Goal: Task Accomplishment & Management: Manage account settings

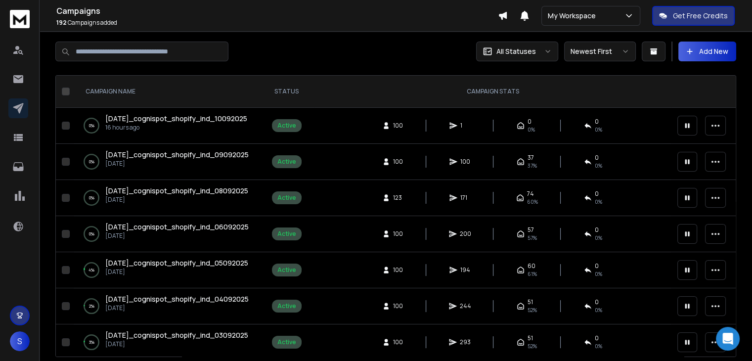
click at [710, 123] on icon "button" at bounding box center [715, 126] width 10 height 10
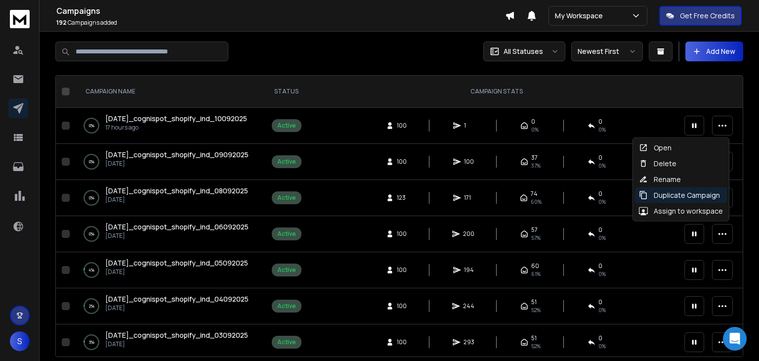
click at [679, 192] on div "Duplicate Campaign" at bounding box center [679, 195] width 81 height 10
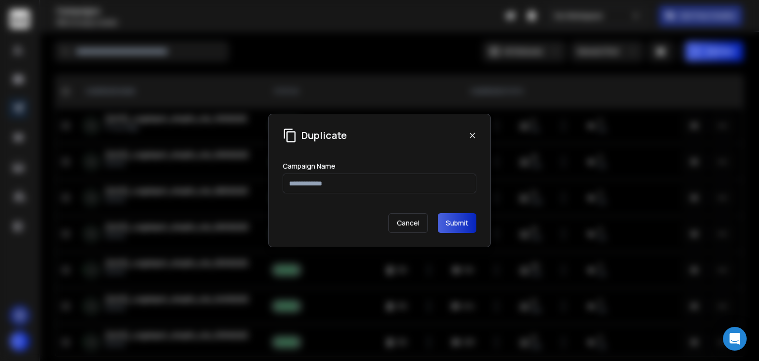
click at [421, 188] on input "text" at bounding box center [380, 183] width 194 height 20
type input "****"
click at [438, 213] on button "Submit" at bounding box center [457, 223] width 39 height 20
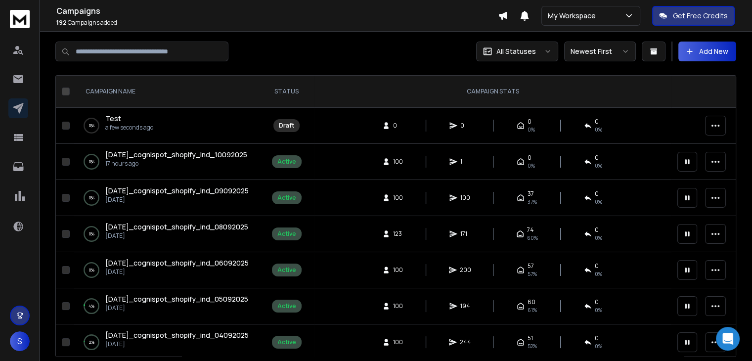
click at [105, 118] on span "Test" at bounding box center [113, 118] width 16 height 9
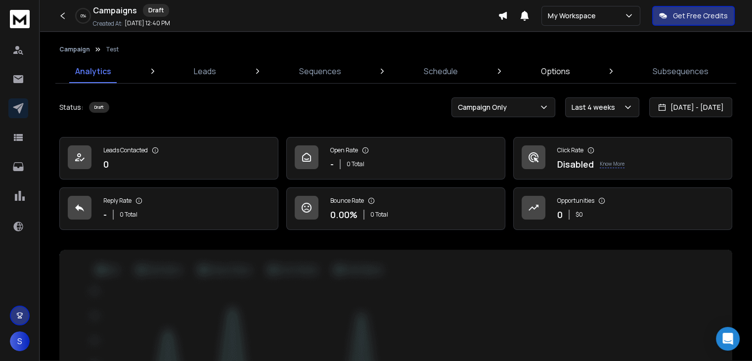
click at [565, 69] on p "Options" at bounding box center [555, 71] width 29 height 12
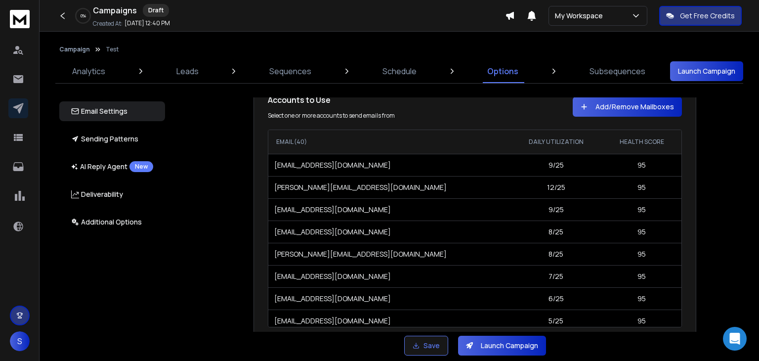
scroll to position [39, 0]
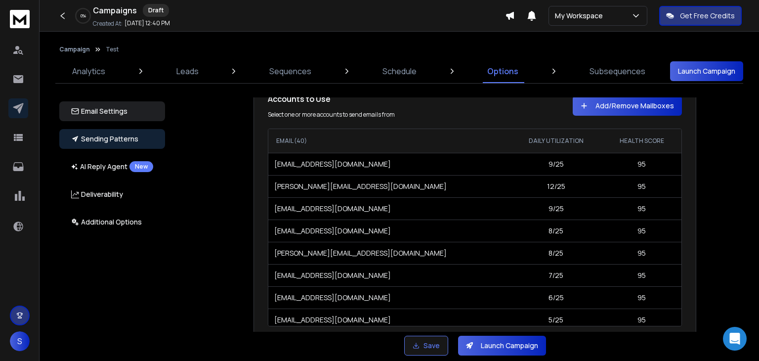
click at [117, 142] on p "Sending Patterns" at bounding box center [104, 139] width 67 height 10
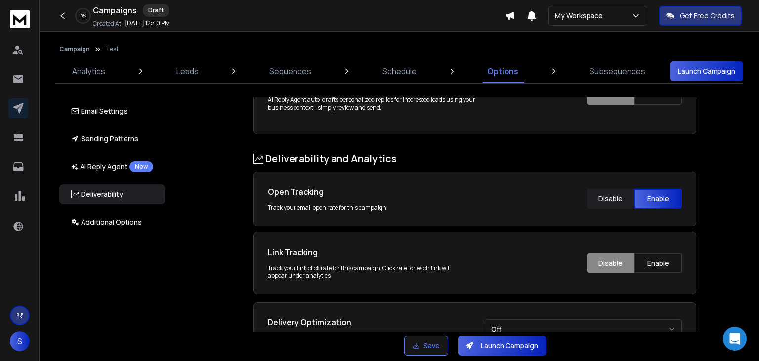
scroll to position [1048, 0]
click at [637, 255] on button "Enable" at bounding box center [658, 263] width 47 height 20
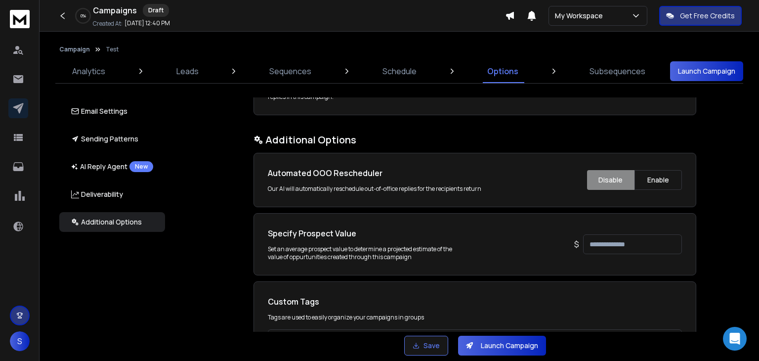
scroll to position [1959, 0]
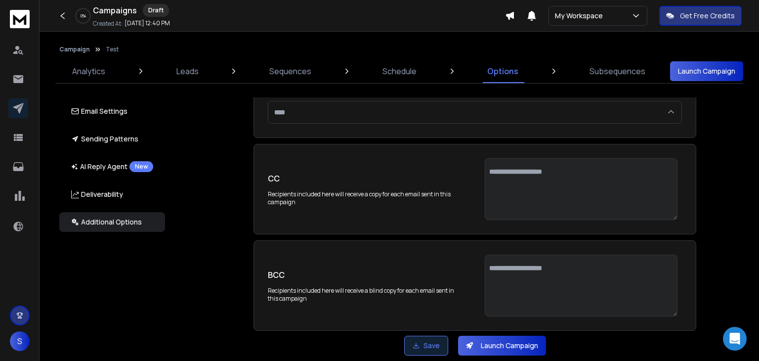
click at [432, 348] on button "Save" at bounding box center [426, 346] width 44 height 20
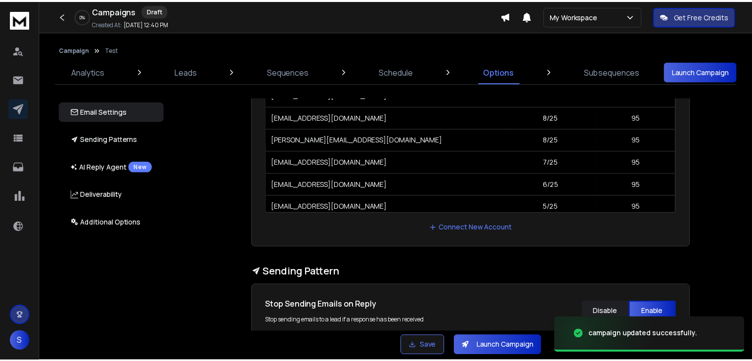
scroll to position [0, 0]
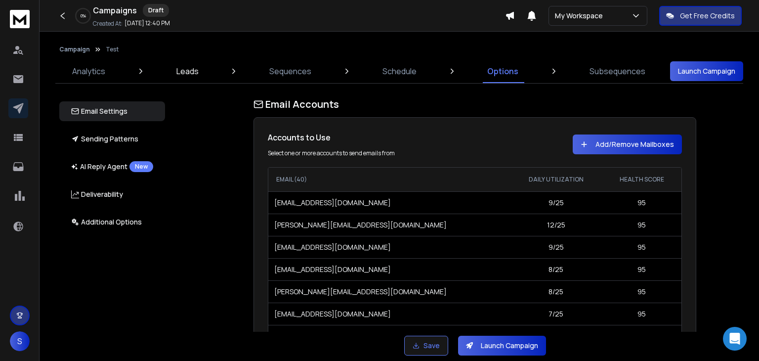
click at [194, 74] on p "Leads" at bounding box center [187, 71] width 22 height 12
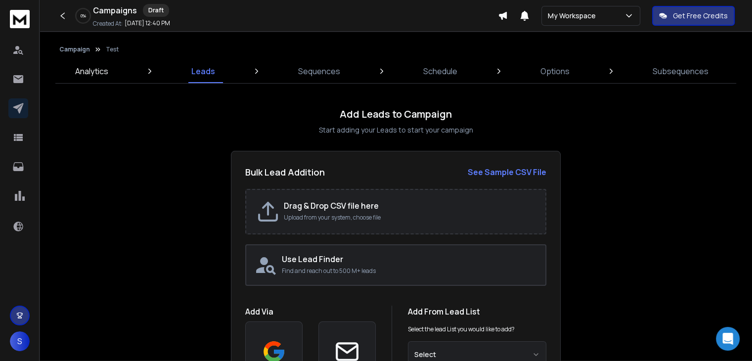
click at [103, 79] on link "Analytics" at bounding box center [91, 71] width 45 height 24
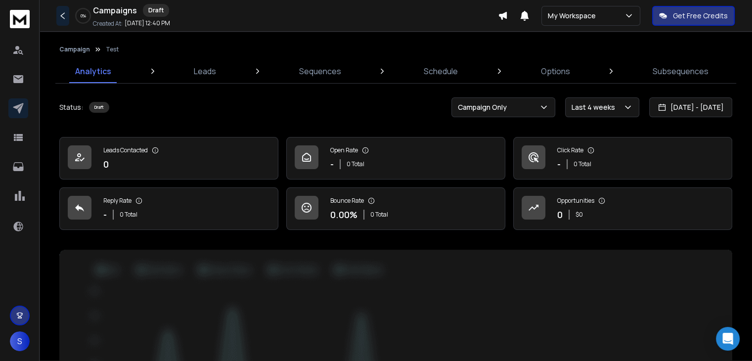
click at [61, 15] on icon at bounding box center [62, 15] width 4 height 6
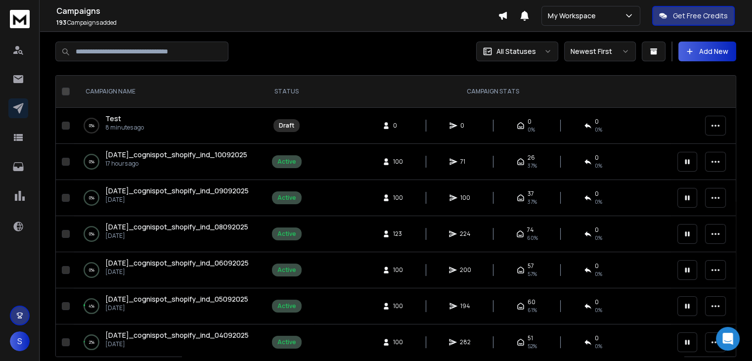
click at [119, 114] on span "Test" at bounding box center [113, 118] width 16 height 9
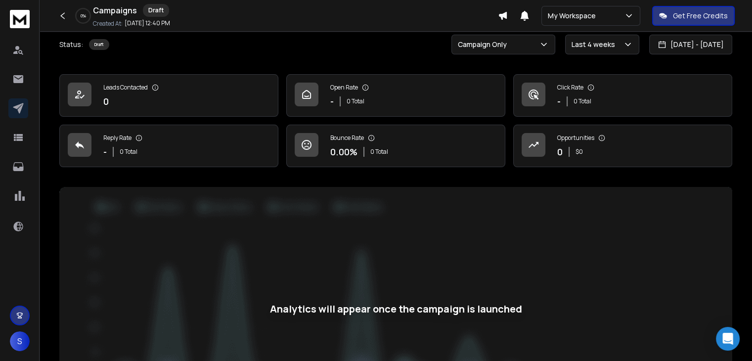
scroll to position [31, 0]
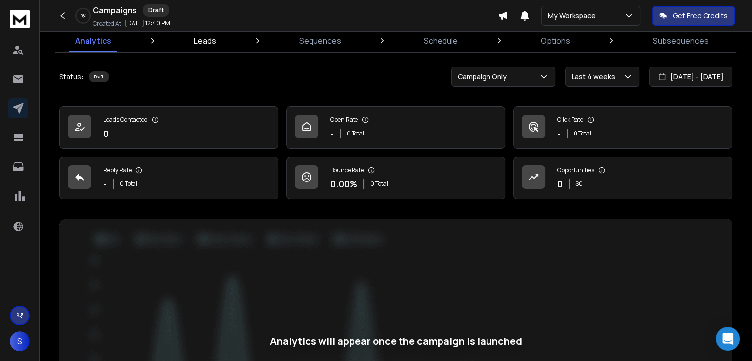
click at [204, 40] on p "Leads" at bounding box center [205, 41] width 22 height 12
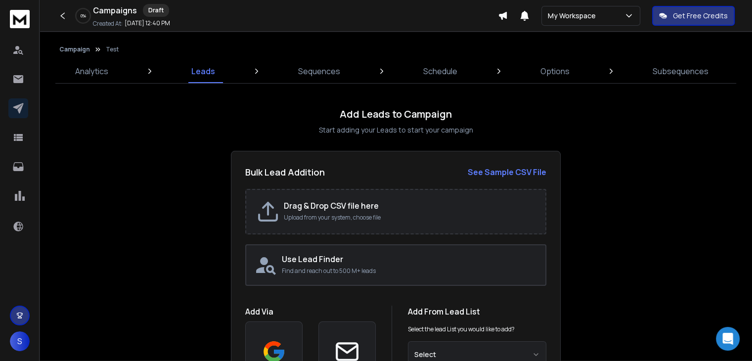
click at [295, 196] on div "Drag & Drop CSV file here Upload from your system, choose file" at bounding box center [395, 211] width 301 height 45
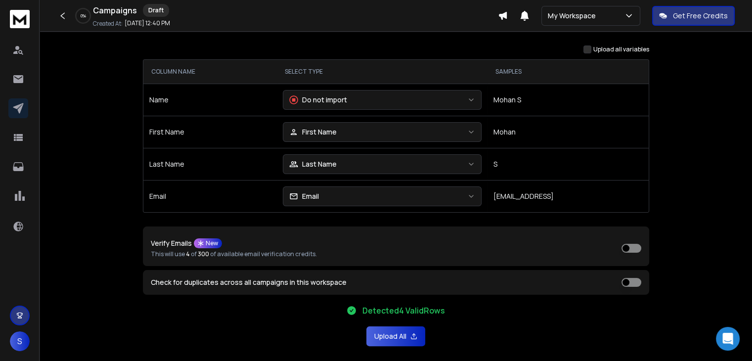
scroll to position [79, 0]
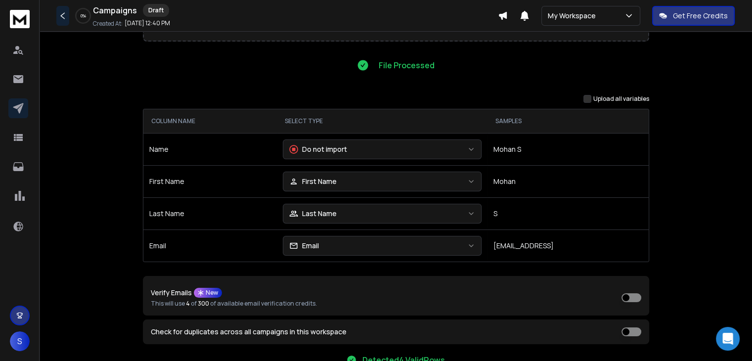
click at [59, 10] on button at bounding box center [62, 16] width 13 height 20
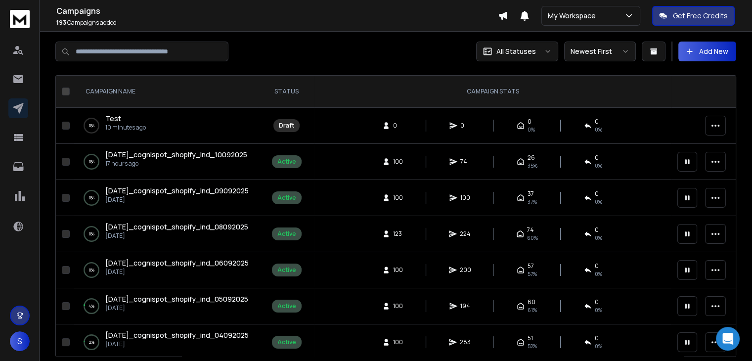
click at [116, 117] on span "Test" at bounding box center [113, 118] width 16 height 9
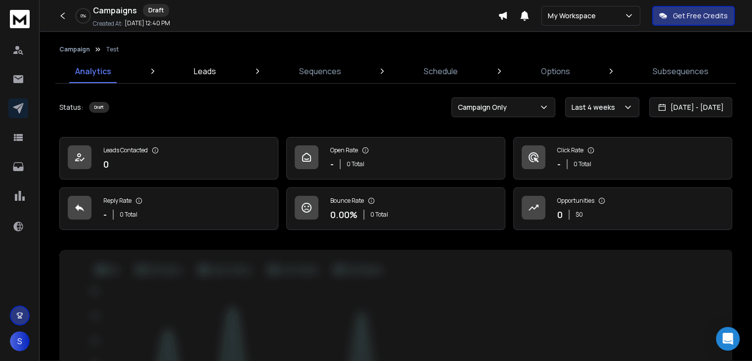
click at [213, 71] on p "Leads" at bounding box center [205, 71] width 22 height 12
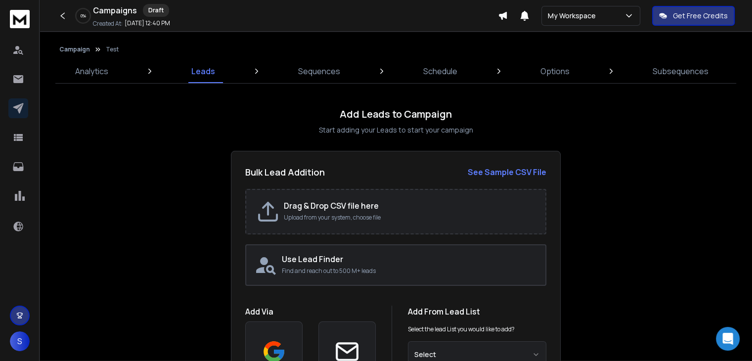
click at [295, 205] on h2 "Drag & Drop CSV file here" at bounding box center [410, 206] width 252 height 12
type input "**********"
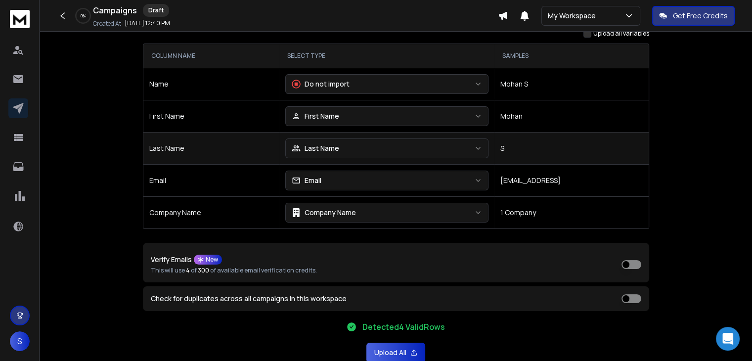
scroll to position [160, 0]
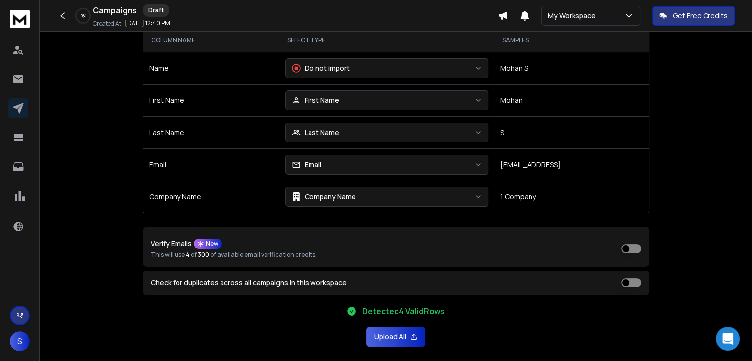
click at [396, 335] on button "Upload All" at bounding box center [395, 337] width 59 height 20
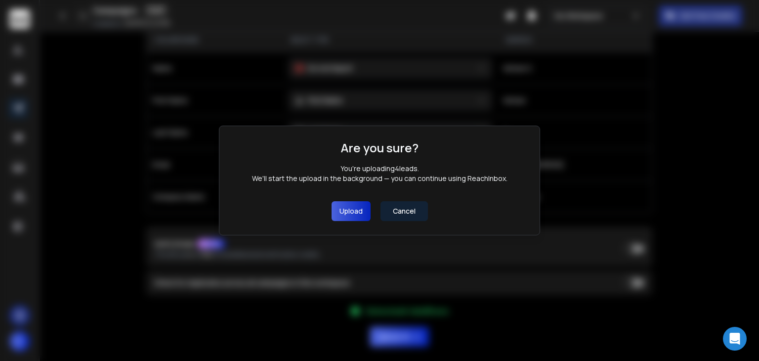
click at [353, 202] on button "Upload" at bounding box center [351, 211] width 39 height 20
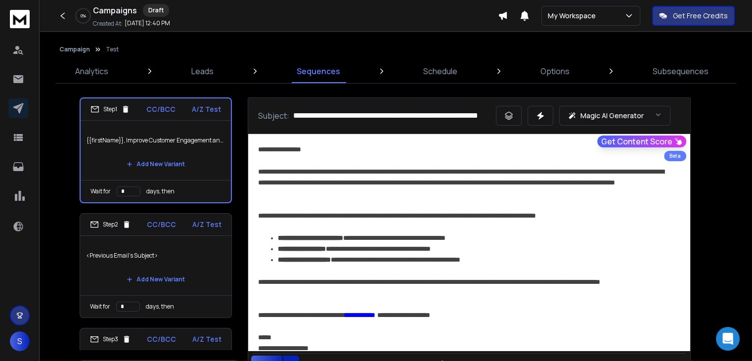
click at [156, 193] on p "days, then" at bounding box center [160, 191] width 28 height 8
click at [164, 197] on div "Wait for * days, then" at bounding box center [156, 191] width 150 height 22
click at [170, 194] on p "days, then" at bounding box center [160, 191] width 28 height 8
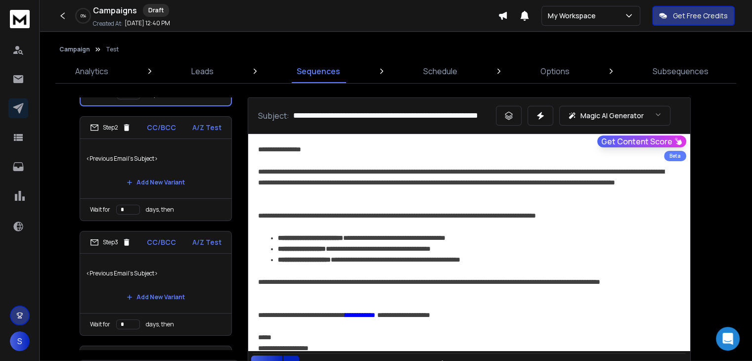
scroll to position [99, 0]
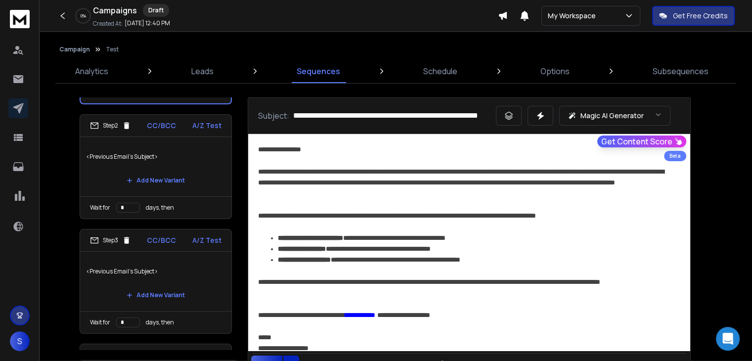
click at [154, 210] on p "days, then" at bounding box center [160, 208] width 28 height 8
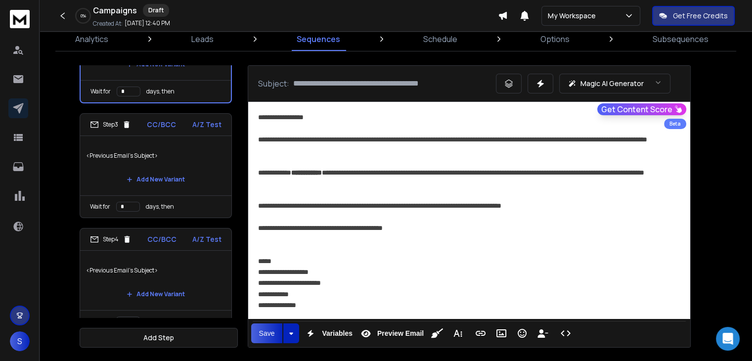
scroll to position [0, 0]
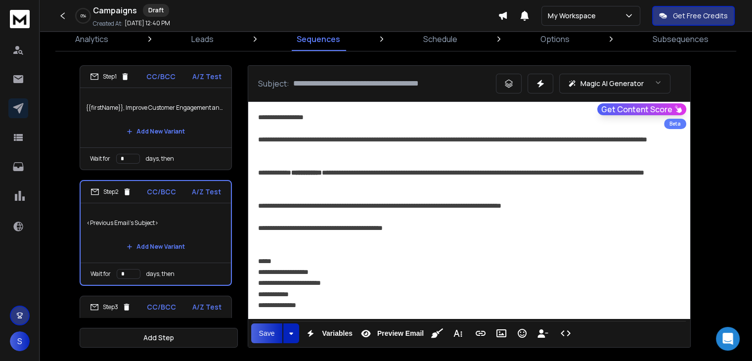
click at [127, 162] on input "*" at bounding box center [128, 159] width 24 height 10
type input "*"
type input "**********"
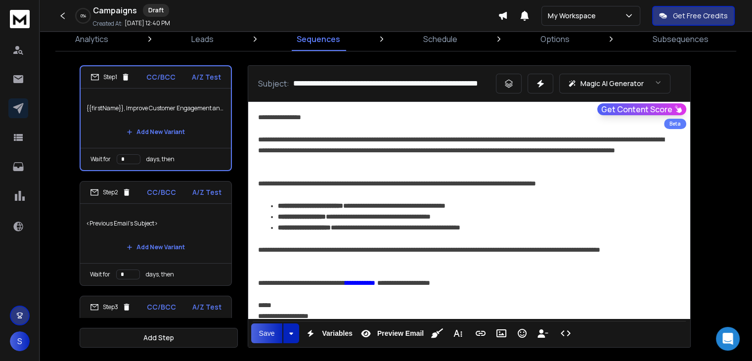
type input "*"
click at [128, 274] on input "*" at bounding box center [128, 274] width 24 height 10
type input "*"
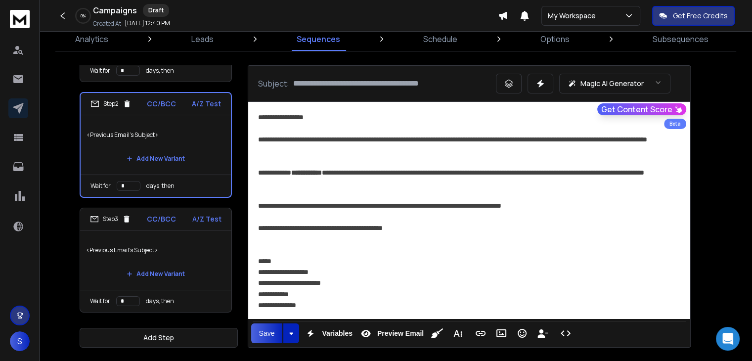
scroll to position [99, 0]
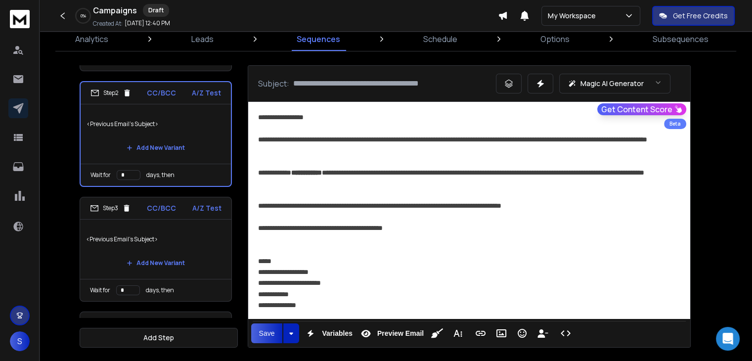
click at [191, 234] on p "<Previous Email's Subject>" at bounding box center [155, 239] width 139 height 28
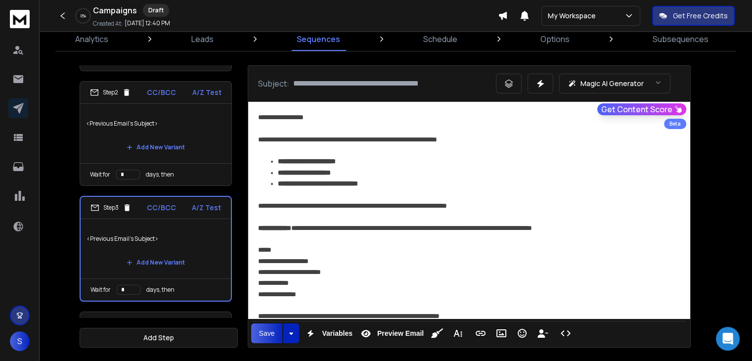
type input "*"
click at [134, 288] on input "*" at bounding box center [129, 290] width 24 height 10
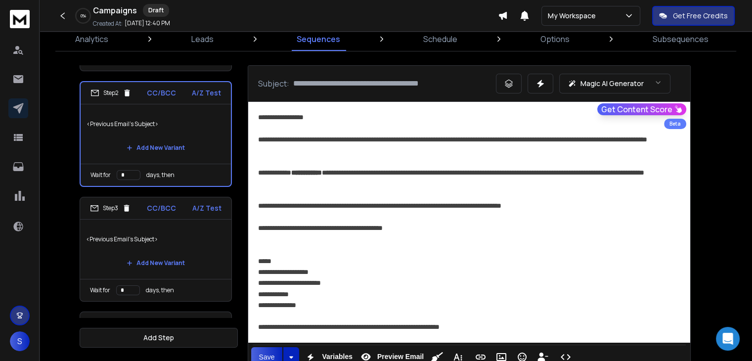
click at [134, 288] on input "*" at bounding box center [128, 290] width 24 height 10
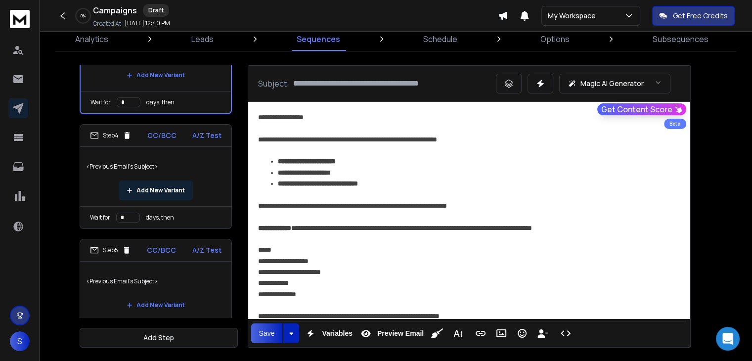
scroll to position [288, 0]
type input "*"
click at [131, 215] on input "*" at bounding box center [128, 216] width 24 height 10
click at [158, 277] on p "<Previous Email's Subject>" at bounding box center [155, 280] width 139 height 28
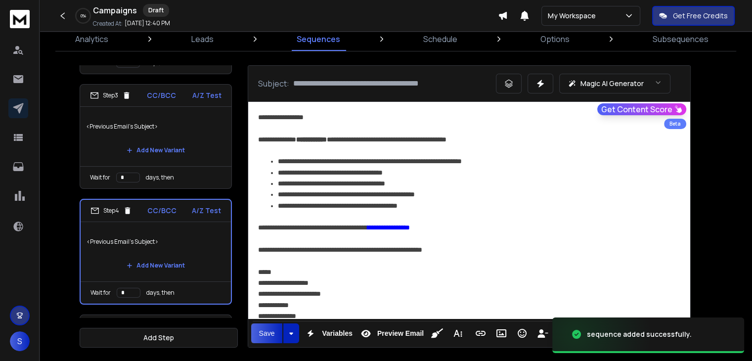
scroll to position [189, 0]
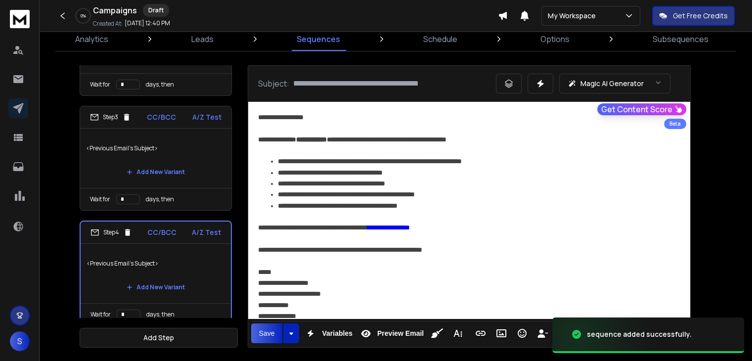
click at [206, 147] on p "<Previous Email's Subject>" at bounding box center [155, 148] width 139 height 28
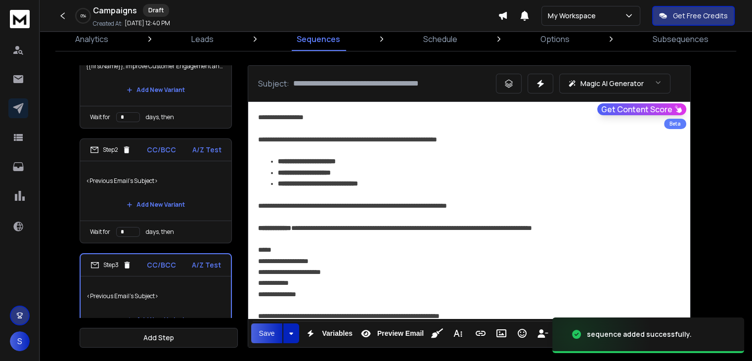
scroll to position [41, 0]
click at [208, 179] on p "<Previous Email's Subject>" at bounding box center [155, 182] width 139 height 28
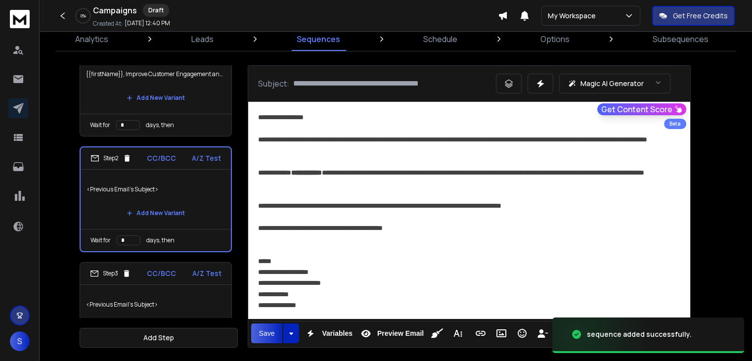
scroll to position [49, 0]
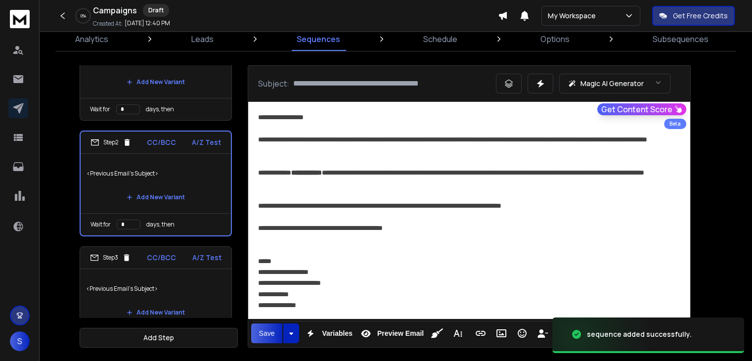
click at [200, 78] on div "Add New Variant" at bounding box center [155, 82] width 139 height 20
type input "**********"
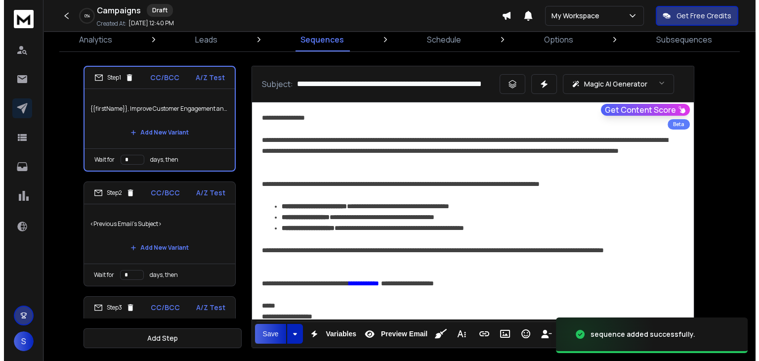
scroll to position [0, 0]
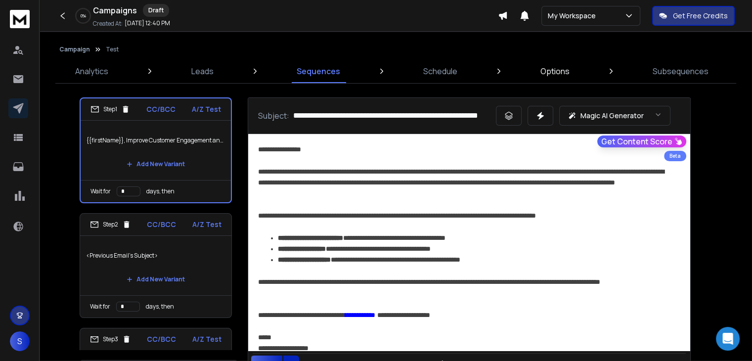
click at [560, 71] on p "Options" at bounding box center [554, 71] width 29 height 12
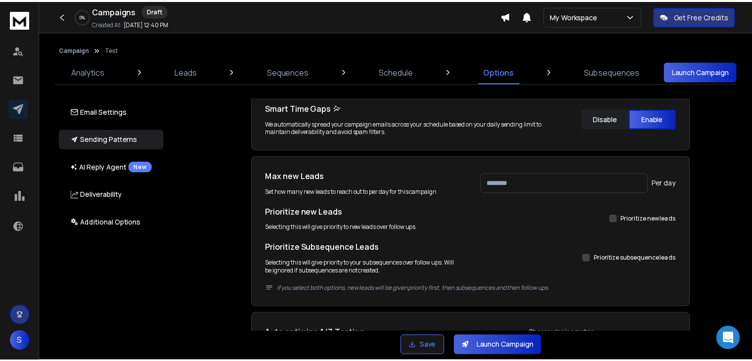
scroll to position [402, 0]
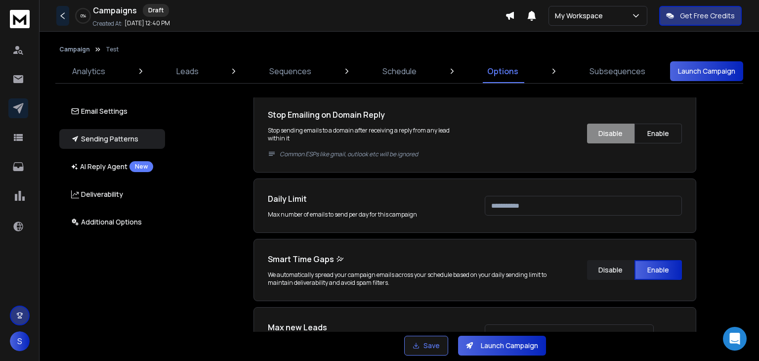
click at [63, 16] on icon at bounding box center [62, 15] width 9 height 9
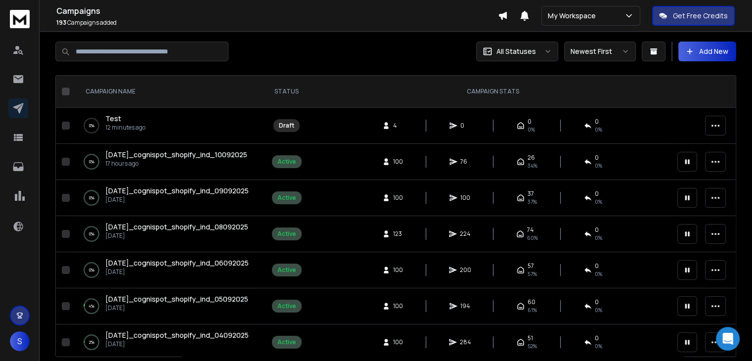
click at [113, 114] on span "Test" at bounding box center [113, 118] width 16 height 9
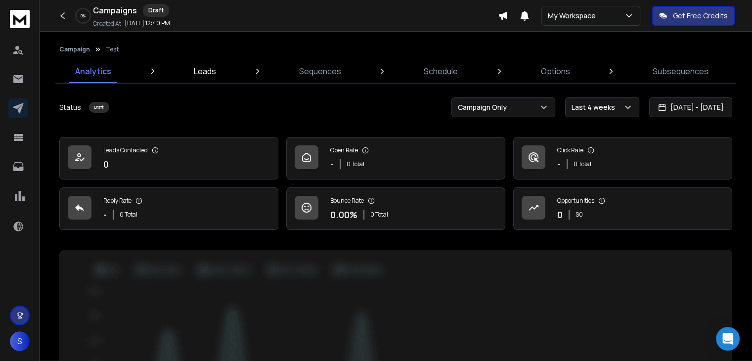
click at [212, 67] on p "Leads" at bounding box center [205, 71] width 22 height 12
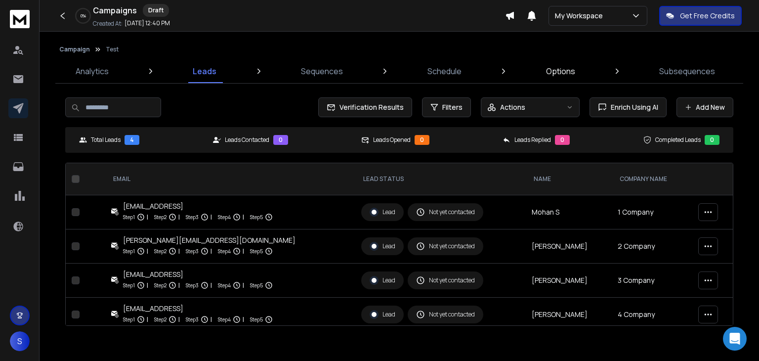
click at [556, 75] on p "Options" at bounding box center [560, 71] width 29 height 12
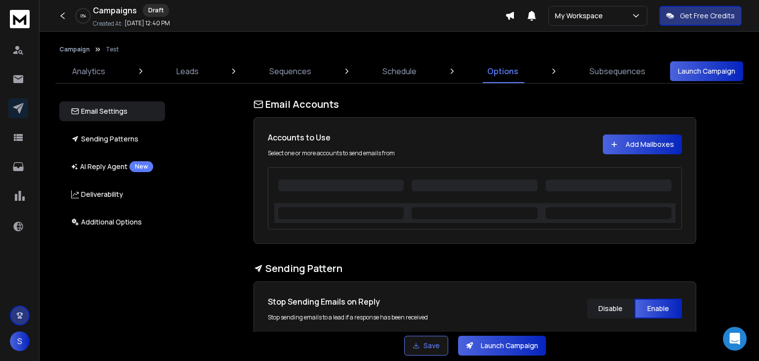
click at [703, 74] on button "Launch Campaign" at bounding box center [706, 71] width 73 height 20
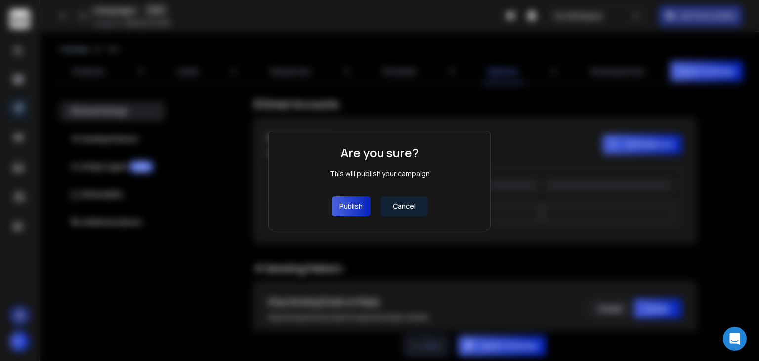
click at [352, 208] on button "Publish" at bounding box center [351, 206] width 39 height 20
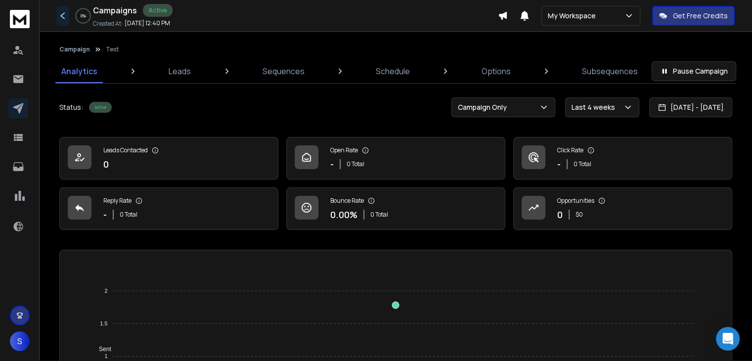
click at [65, 18] on icon at bounding box center [62, 15] width 9 height 9
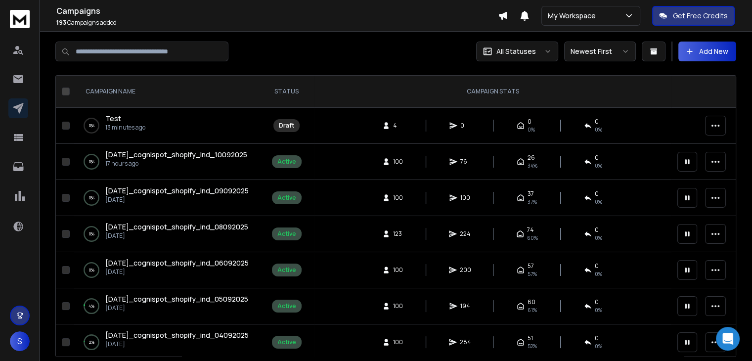
click at [118, 117] on span "Test" at bounding box center [113, 118] width 16 height 9
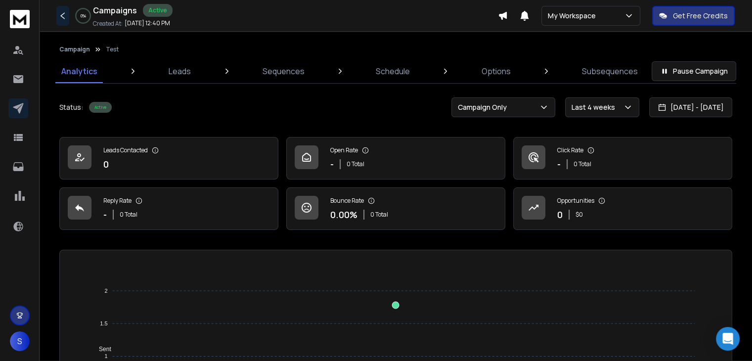
click at [63, 17] on icon at bounding box center [62, 15] width 4 height 6
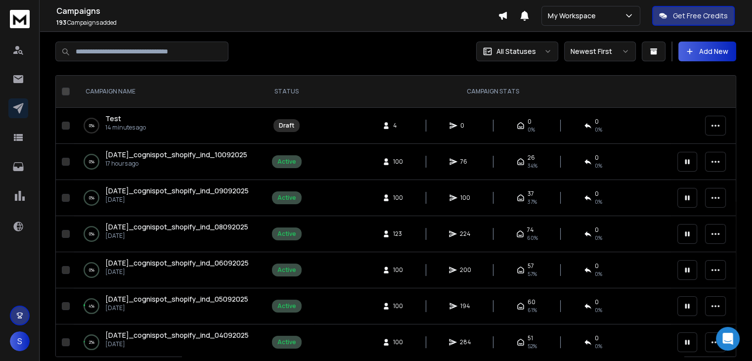
click at [108, 118] on span "Test" at bounding box center [113, 118] width 16 height 9
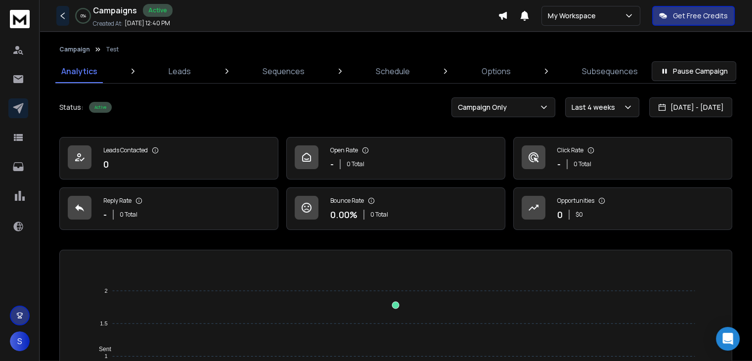
click at [61, 18] on icon at bounding box center [62, 15] width 9 height 9
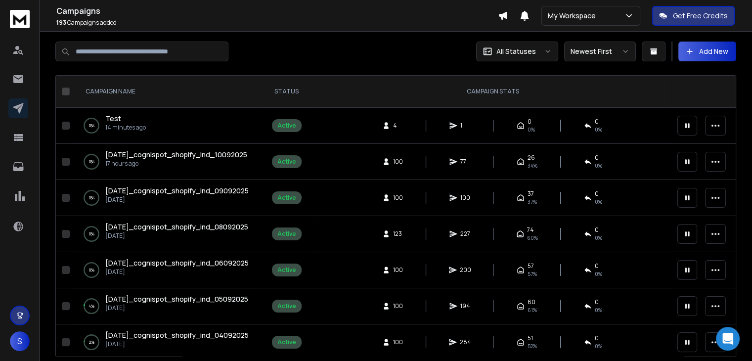
click at [114, 117] on span "Test" at bounding box center [113, 118] width 16 height 9
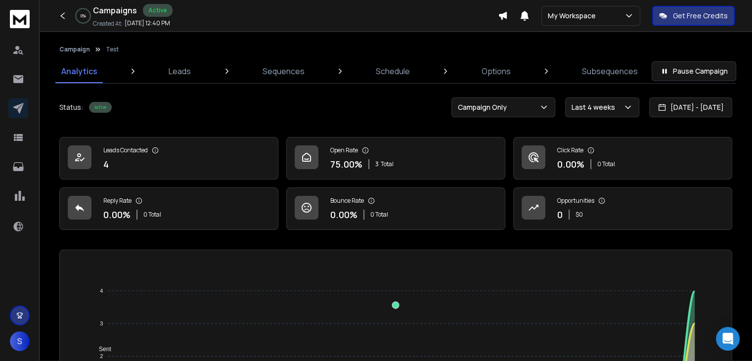
click at [381, 160] on span "Total" at bounding box center [387, 164] width 13 height 8
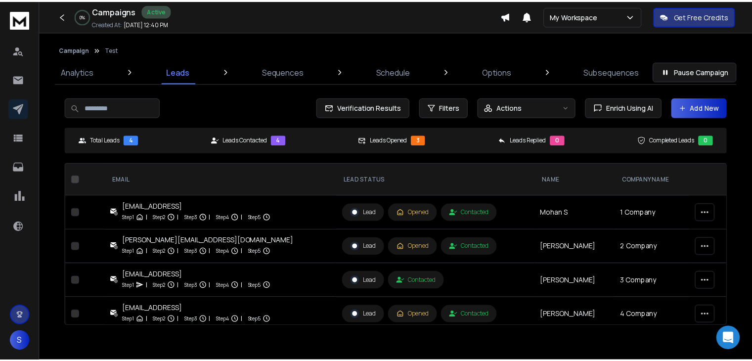
scroll to position [13, 0]
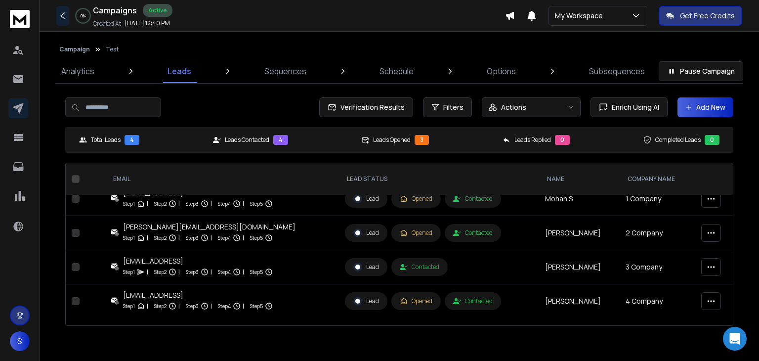
click at [65, 16] on icon at bounding box center [62, 15] width 9 height 9
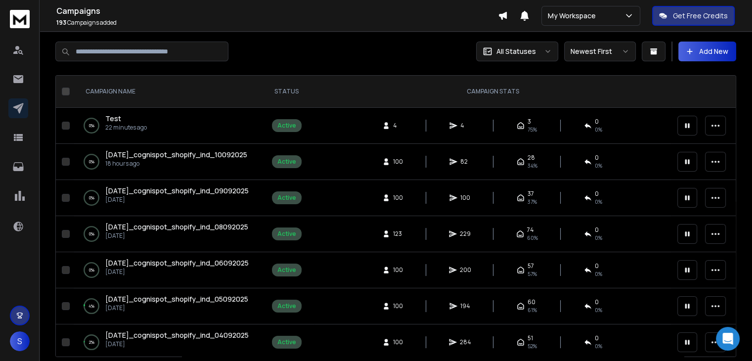
click at [113, 120] on span "Test" at bounding box center [113, 118] width 16 height 9
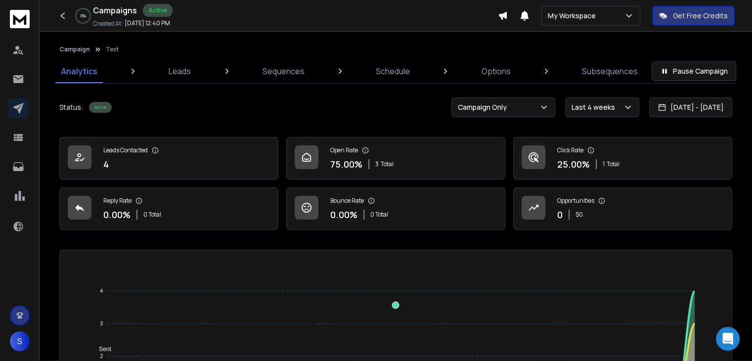
click at [625, 165] on link "Click Rate 25.00 % 1 Total" at bounding box center [622, 158] width 219 height 42
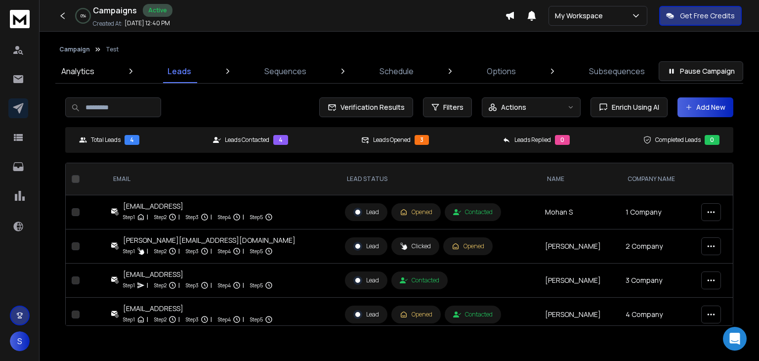
click at [86, 66] on p "Analytics" at bounding box center [77, 71] width 33 height 12
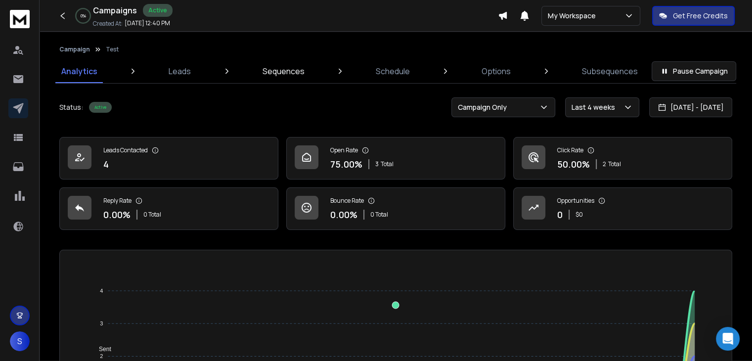
click at [287, 69] on p "Sequences" at bounding box center [283, 71] width 42 height 12
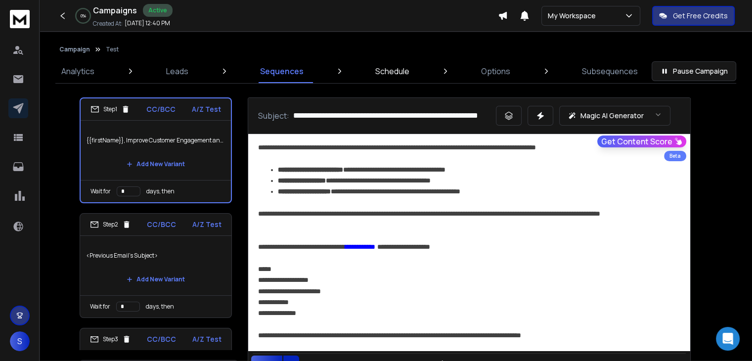
click at [386, 70] on p "Schedule" at bounding box center [392, 71] width 34 height 12
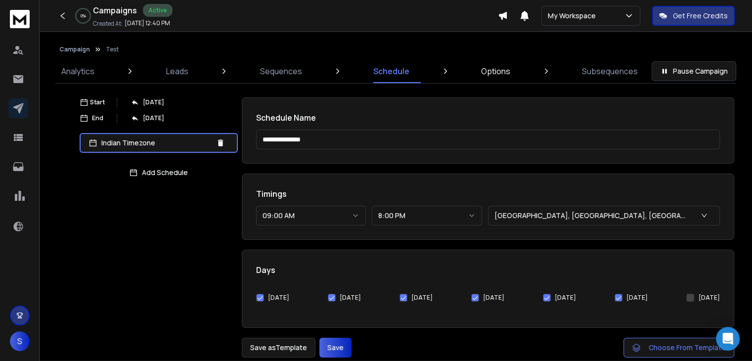
click at [489, 75] on p "Options" at bounding box center [495, 71] width 29 height 12
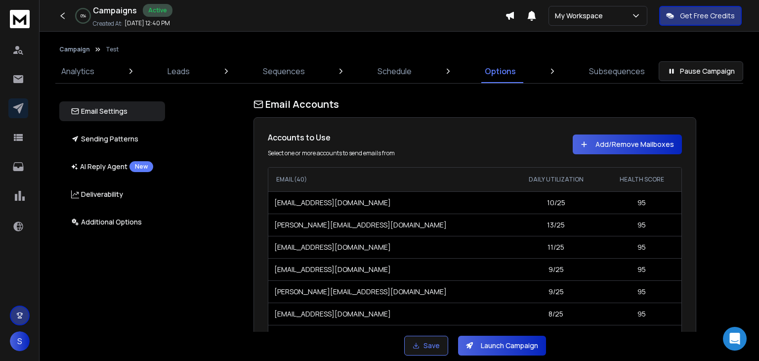
click at [642, 144] on button "Add/Remove Mailboxes" at bounding box center [627, 144] width 109 height 20
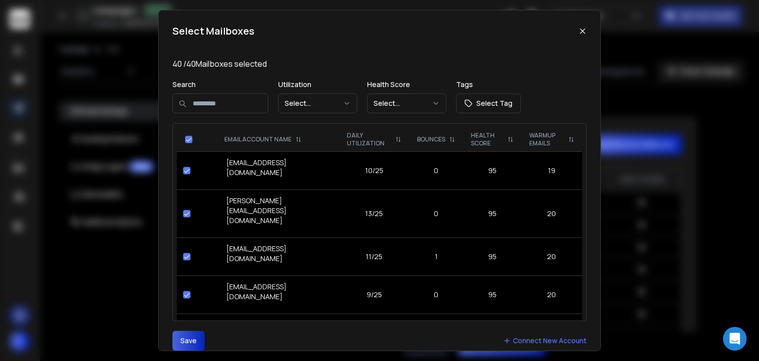
drag, startPoint x: 583, startPoint y: 30, endPoint x: 542, endPoint y: 128, distance: 106.7
click at [583, 30] on icon at bounding box center [583, 31] width 8 height 8
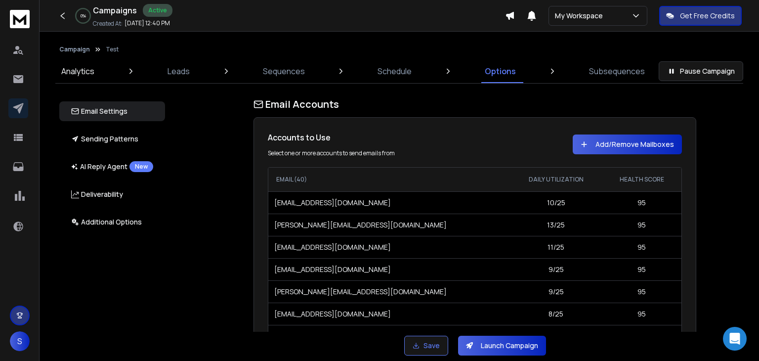
click at [97, 68] on link "Analytics" at bounding box center [77, 71] width 45 height 24
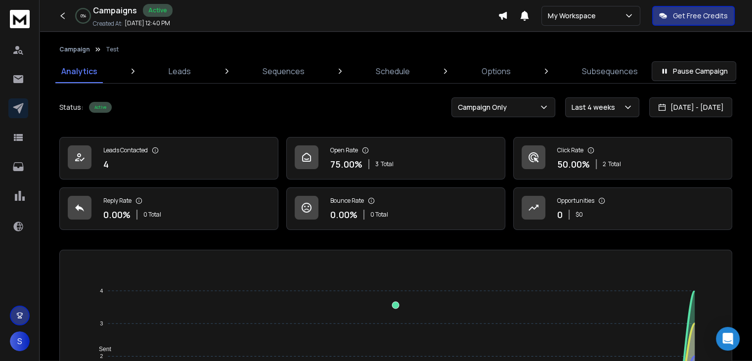
scroll to position [85, 0]
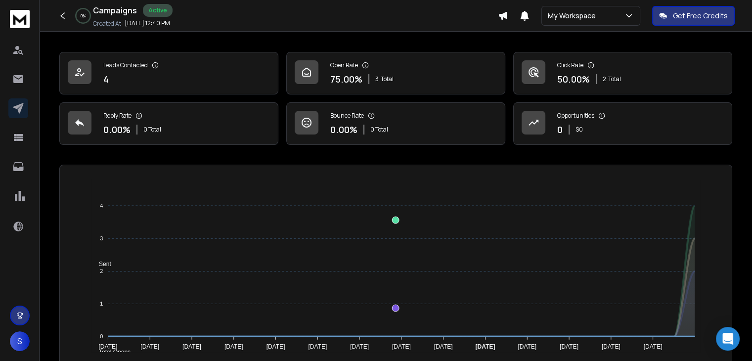
drag, startPoint x: 366, startPoint y: 187, endPoint x: 336, endPoint y: 184, distance: 29.8
click at [336, 184] on div "Sent Total Opens Unique Opens Links Clicked Total Replies" at bounding box center [395, 224] width 608 height 86
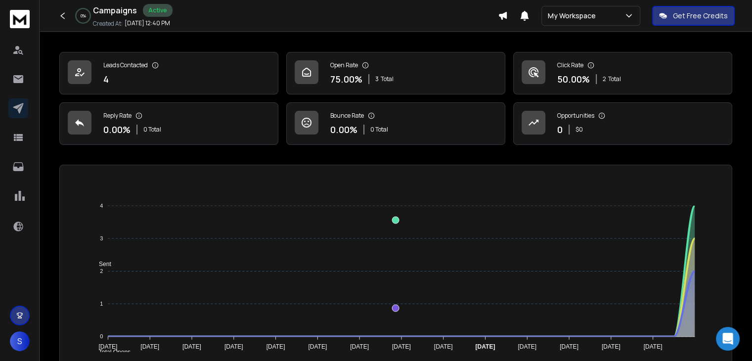
click at [258, 185] on div "Sent Total Opens Unique Opens Links Clicked Total Replies" at bounding box center [395, 224] width 608 height 86
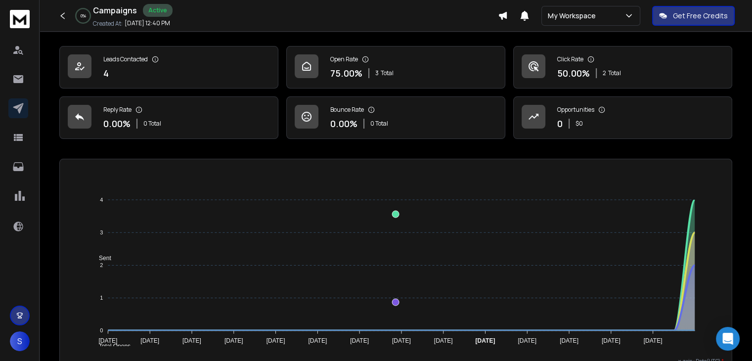
scroll to position [93, 0]
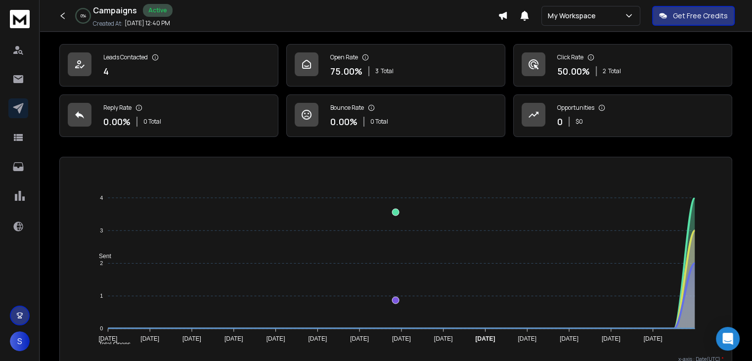
drag, startPoint x: 368, startPoint y: 155, endPoint x: 591, endPoint y: 52, distance: 245.7
click at [591, 52] on button at bounding box center [590, 57] width 7 height 10
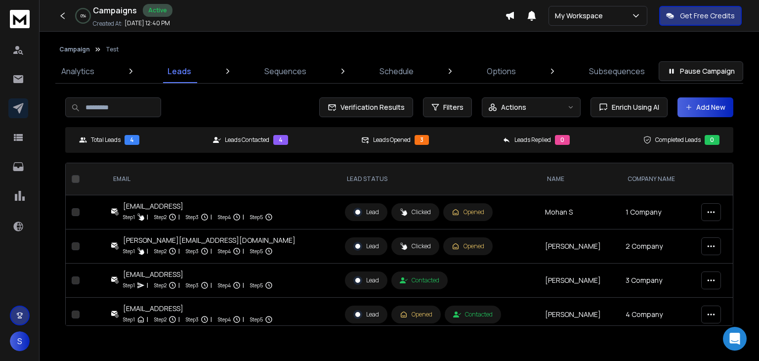
drag, startPoint x: 591, startPoint y: 52, endPoint x: 620, endPoint y: 135, distance: 87.4
click at [620, 135] on div "Total Leads 4 Leads Contacted 4 Leads Opened 3 Leads Replied 0 Completed Leads 0" at bounding box center [399, 140] width 668 height 26
click at [66, 17] on icon at bounding box center [62, 15] width 9 height 9
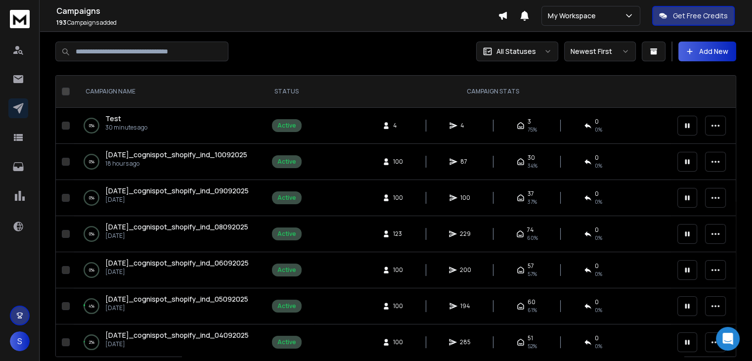
click at [108, 113] on td "0 % Test 30 minutes ago" at bounding box center [166, 126] width 185 height 36
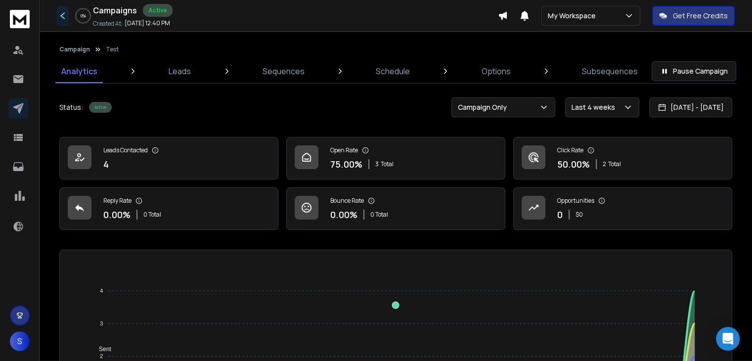
click at [62, 19] on icon at bounding box center [62, 15] width 9 height 9
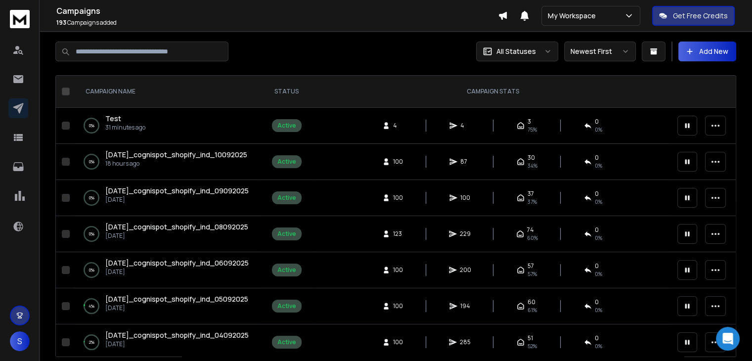
click at [184, 156] on span "[DATE]_cognispot_shopify_ind_10092025" at bounding box center [176, 154] width 142 height 9
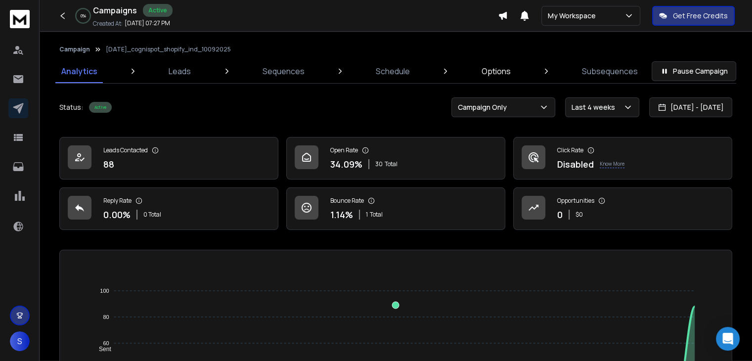
click at [488, 68] on p "Options" at bounding box center [495, 71] width 29 height 12
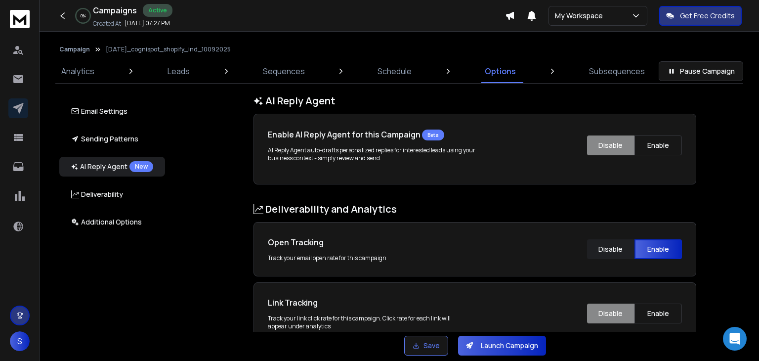
scroll to position [995, 0]
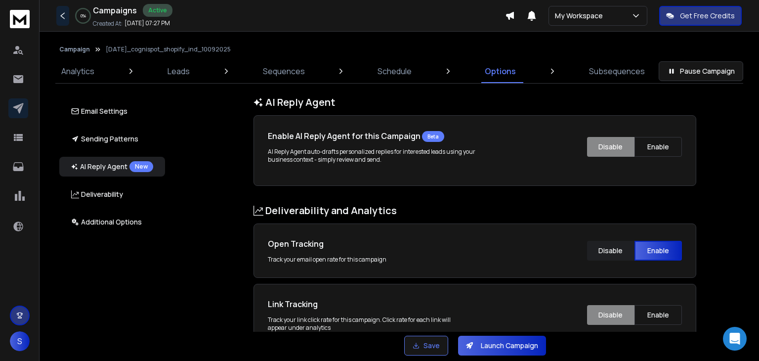
click at [64, 14] on icon at bounding box center [62, 15] width 9 height 9
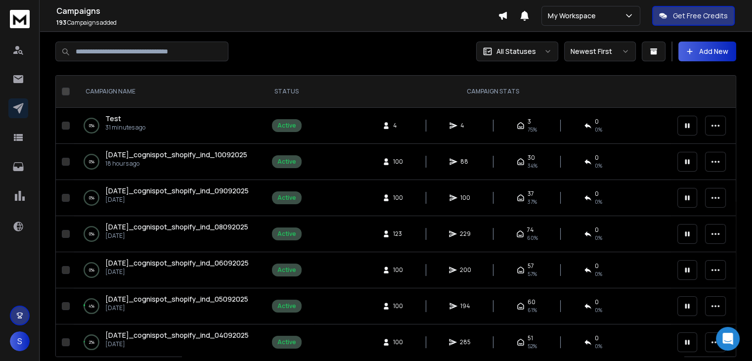
click at [204, 188] on span "[DATE]_cognispot_shopify_ind_09092025" at bounding box center [176, 190] width 143 height 9
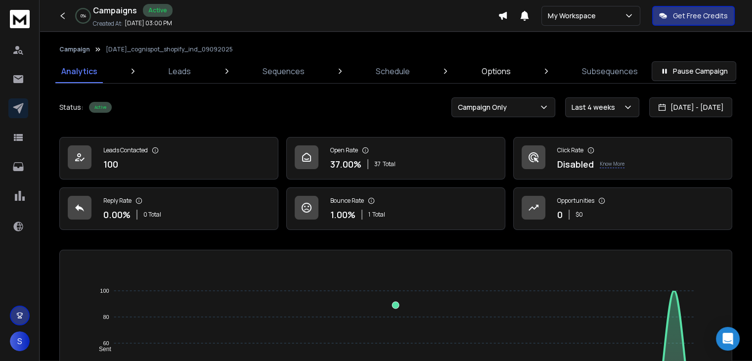
click at [499, 75] on p "Options" at bounding box center [495, 71] width 29 height 12
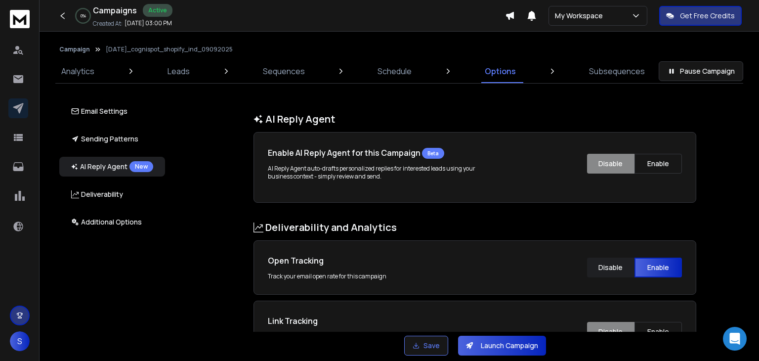
scroll to position [995, 0]
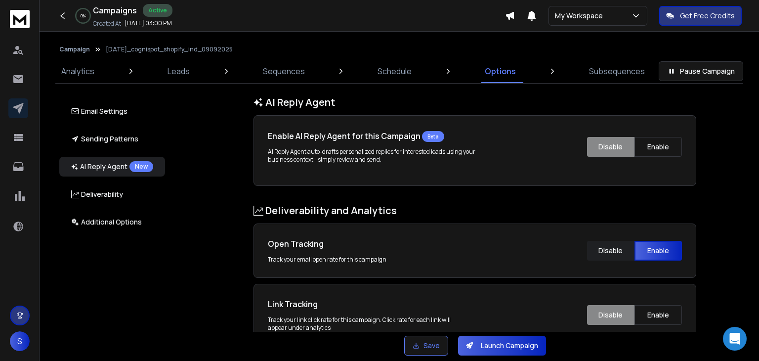
click at [654, 250] on button "Enable" at bounding box center [658, 251] width 47 height 20
drag, startPoint x: 648, startPoint y: 250, endPoint x: 658, endPoint y: 247, distance: 9.8
click at [656, 247] on button "Enable" at bounding box center [658, 251] width 47 height 20
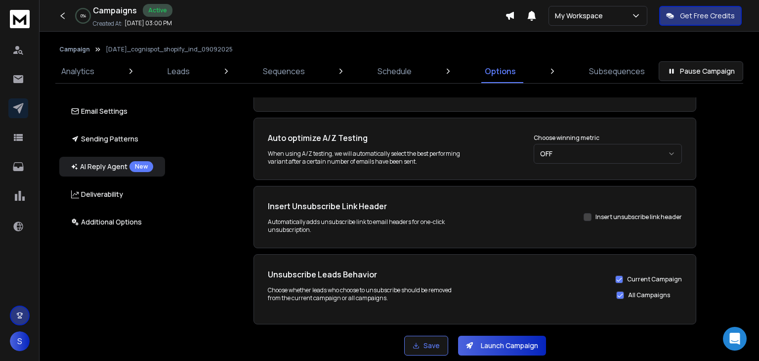
scroll to position [748, 0]
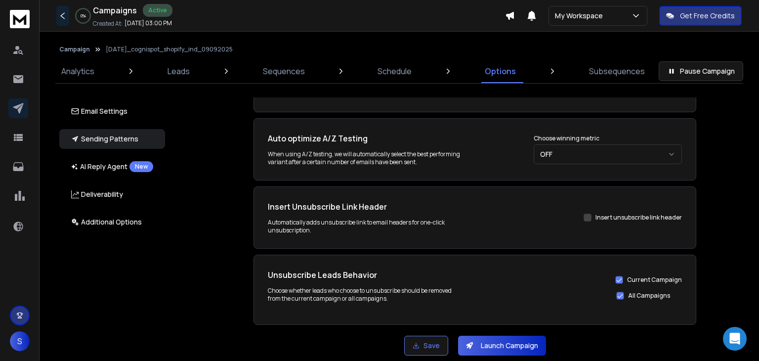
click at [61, 18] on icon at bounding box center [62, 15] width 9 height 9
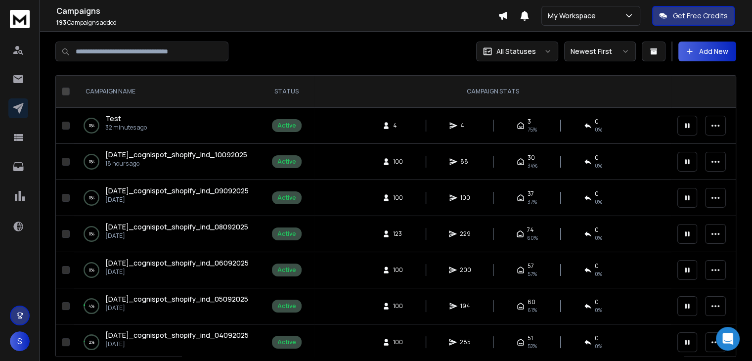
click at [179, 151] on span "[DATE]_cognispot_shopify_ind_10092025" at bounding box center [176, 154] width 142 height 9
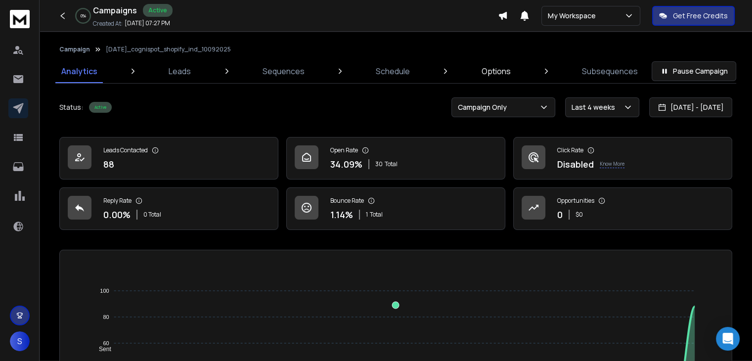
click at [510, 69] on p "Options" at bounding box center [495, 71] width 29 height 12
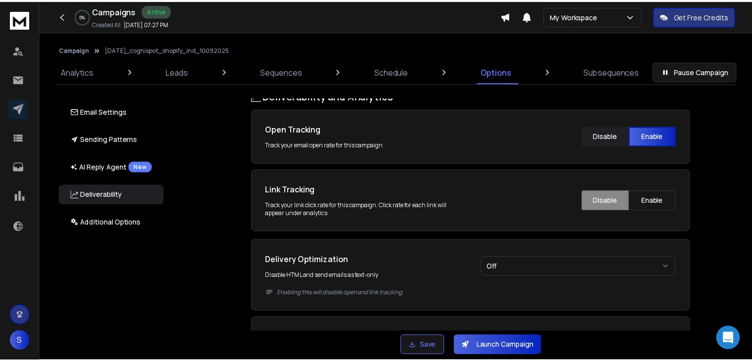
scroll to position [1045, 0]
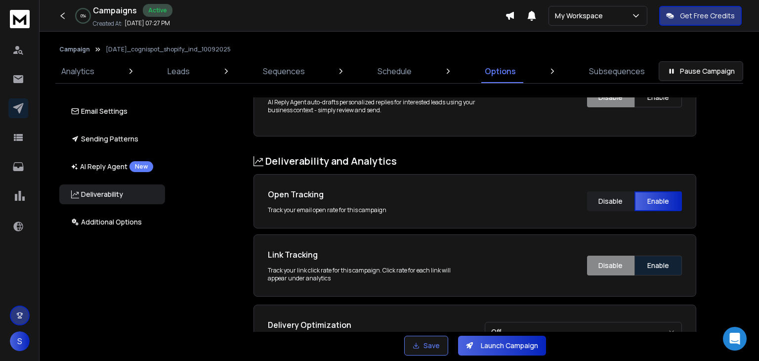
click at [637, 259] on button "Enable" at bounding box center [658, 265] width 47 height 20
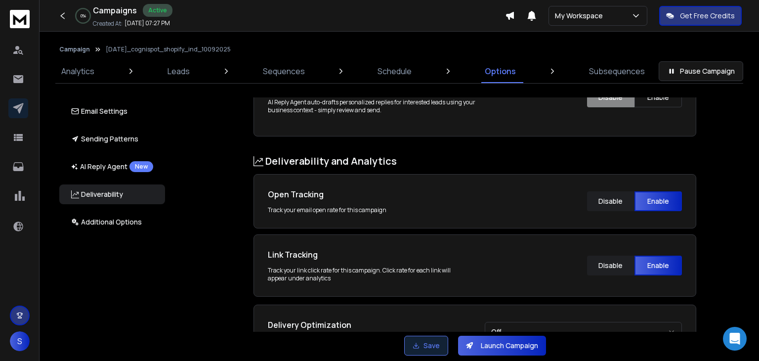
click at [425, 348] on button "Save" at bounding box center [426, 346] width 44 height 20
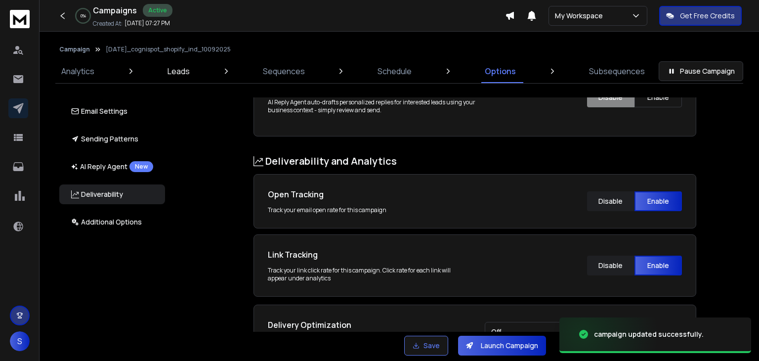
click at [180, 72] on p "Leads" at bounding box center [179, 71] width 22 height 12
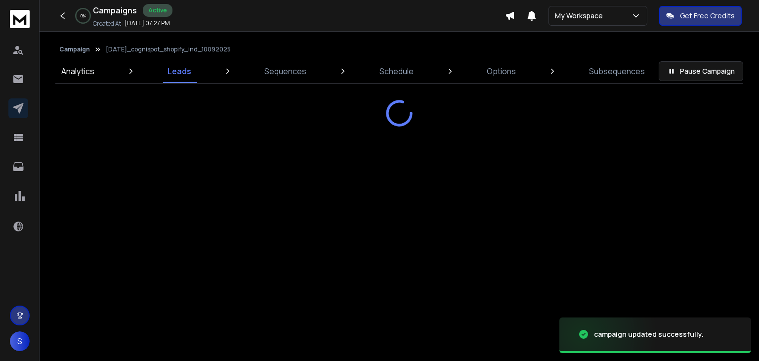
click at [91, 76] on p "Analytics" at bounding box center [77, 71] width 33 height 12
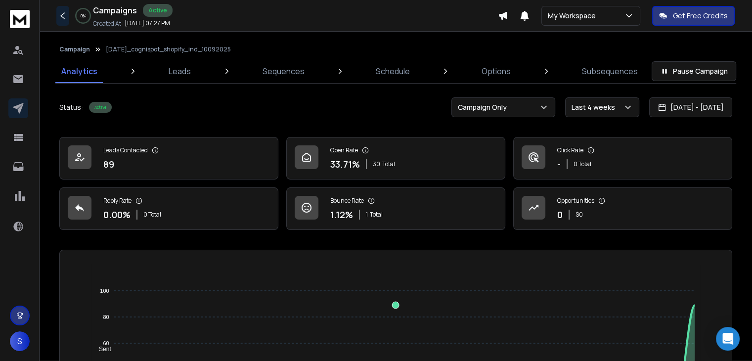
click at [62, 16] on icon at bounding box center [62, 15] width 4 height 6
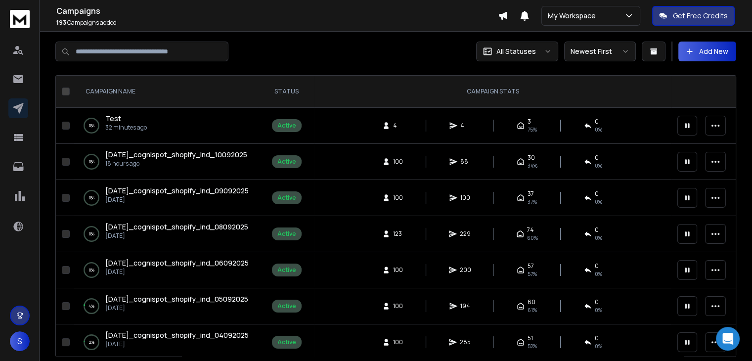
click at [162, 153] on span "[DATE]_cognispot_shopify_ind_10092025" at bounding box center [176, 154] width 142 height 9
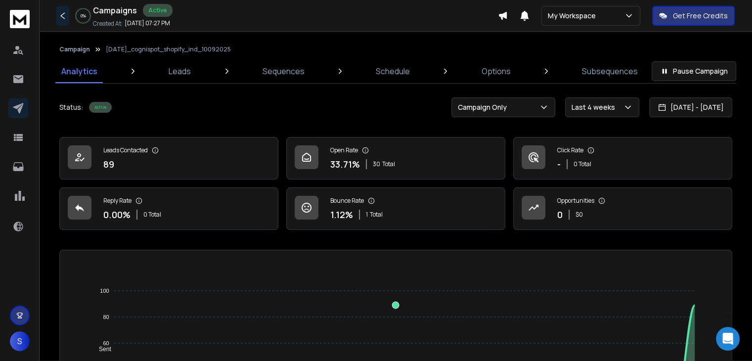
click at [64, 13] on icon at bounding box center [62, 15] width 9 height 9
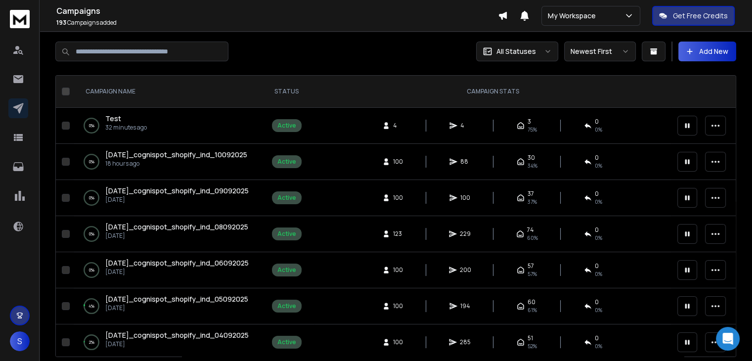
click at [156, 178] on td "0 % [DATE]_cognispot_shopify_ind_10092025 18 hours ago" at bounding box center [166, 162] width 185 height 36
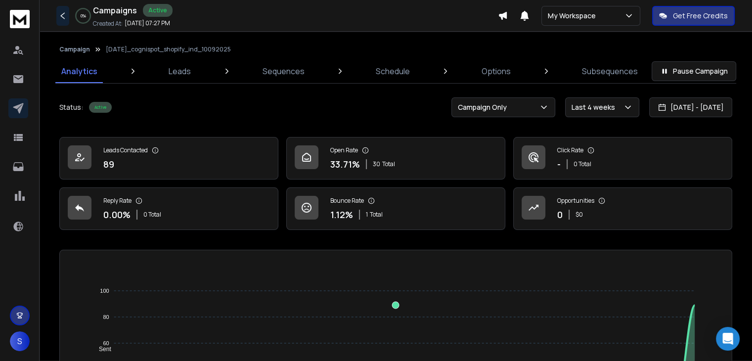
click at [65, 14] on icon at bounding box center [62, 15] width 9 height 9
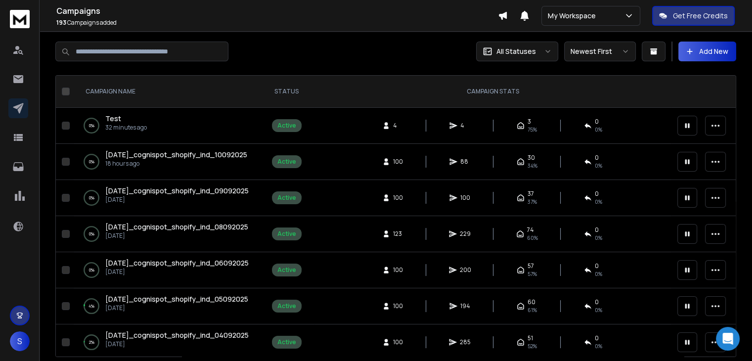
click at [175, 191] on span "[DATE]_cognispot_shopify_ind_09092025" at bounding box center [176, 190] width 143 height 9
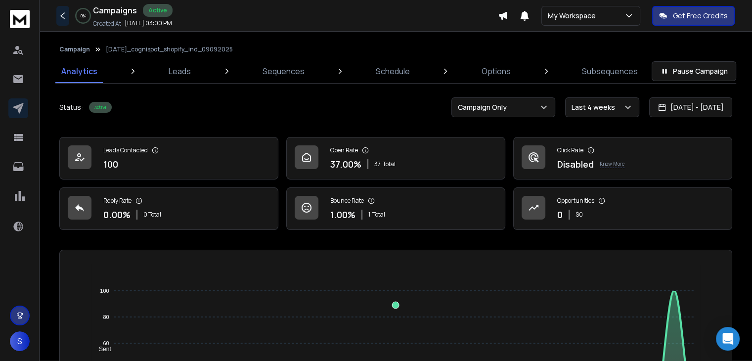
click at [64, 14] on icon at bounding box center [62, 15] width 9 height 9
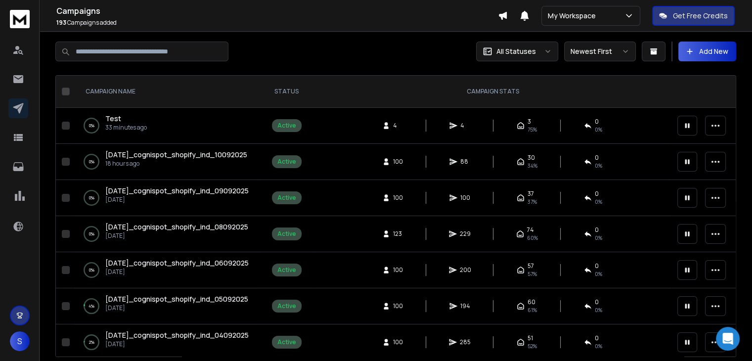
click at [114, 119] on span "Test" at bounding box center [113, 118] width 16 height 9
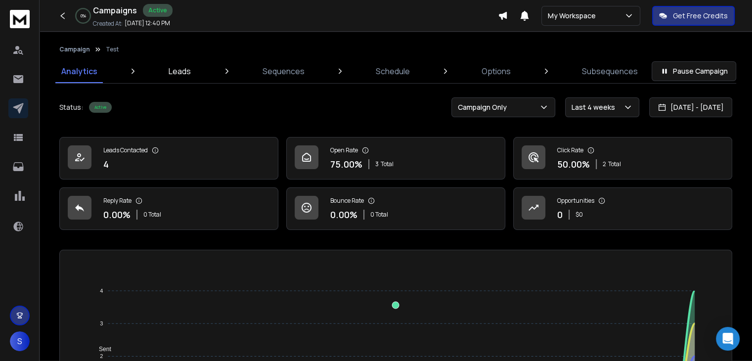
click at [188, 74] on p "Leads" at bounding box center [180, 71] width 22 height 12
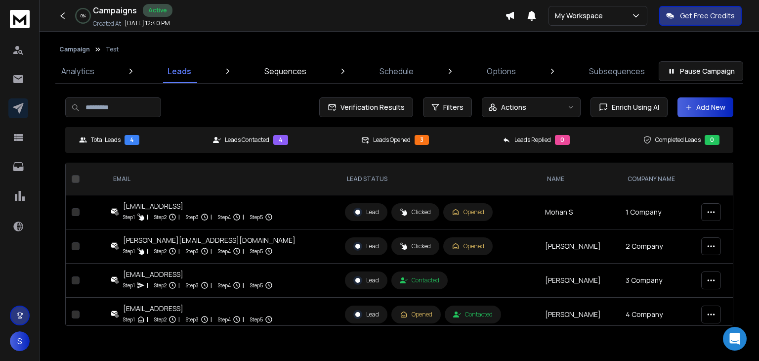
click at [292, 74] on p "Sequences" at bounding box center [285, 71] width 42 height 12
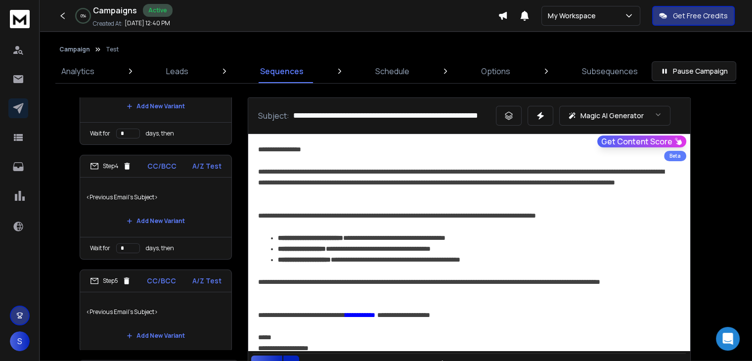
scroll to position [32, 0]
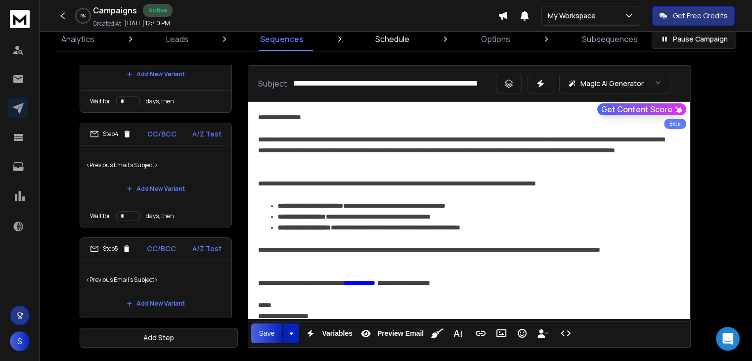
click at [378, 34] on p "Schedule" at bounding box center [392, 39] width 34 height 12
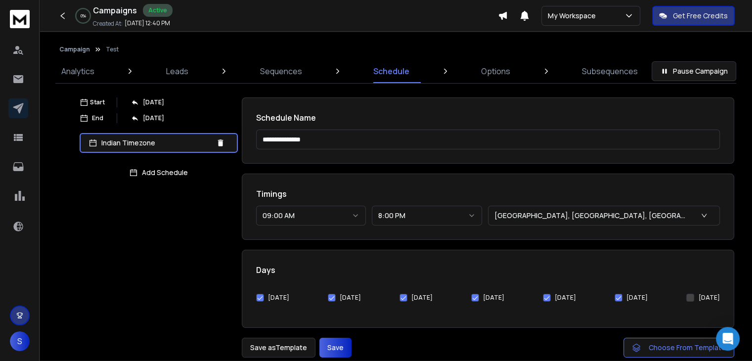
click at [164, 119] on p "[DATE]" at bounding box center [153, 118] width 21 height 8
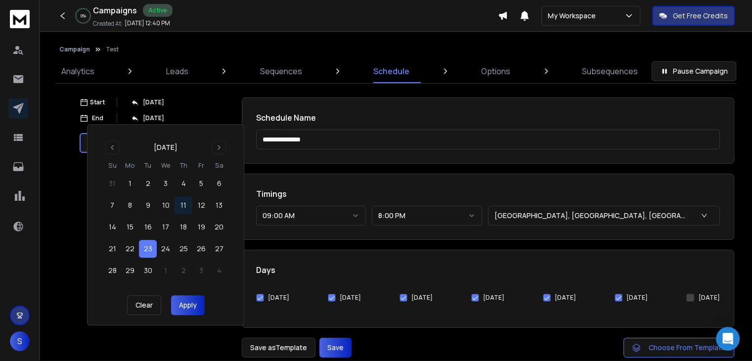
click at [182, 204] on button "11" at bounding box center [183, 205] width 18 height 18
click at [190, 305] on button "Apply" at bounding box center [188, 305] width 34 height 20
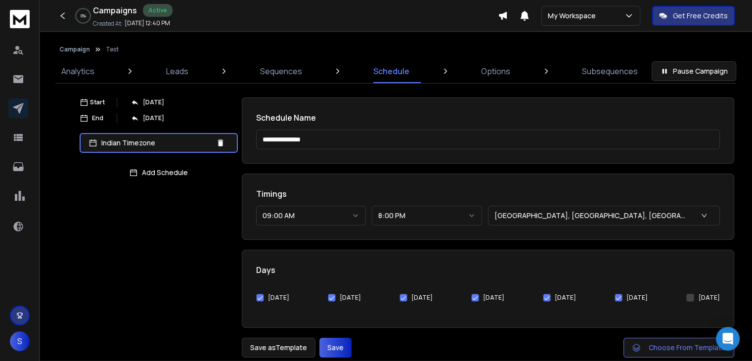
click at [338, 348] on button "Save" at bounding box center [335, 348] width 32 height 20
click at [336, 342] on button "Save" at bounding box center [335, 348] width 32 height 20
click at [265, 359] on div "**********" at bounding box center [395, 227] width 680 height 268
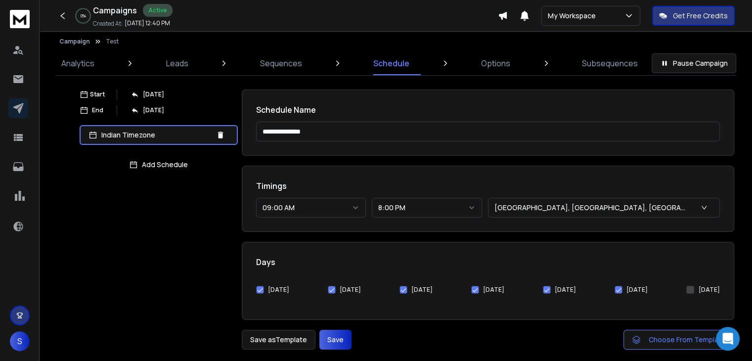
scroll to position [10, 0]
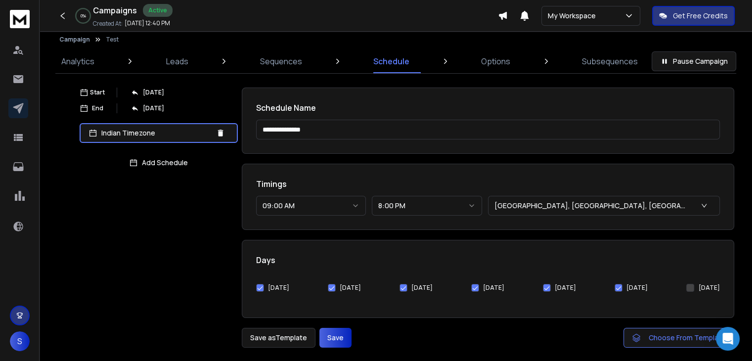
click at [339, 337] on button "Save" at bounding box center [335, 338] width 32 height 20
